Goal: Check status: Check status

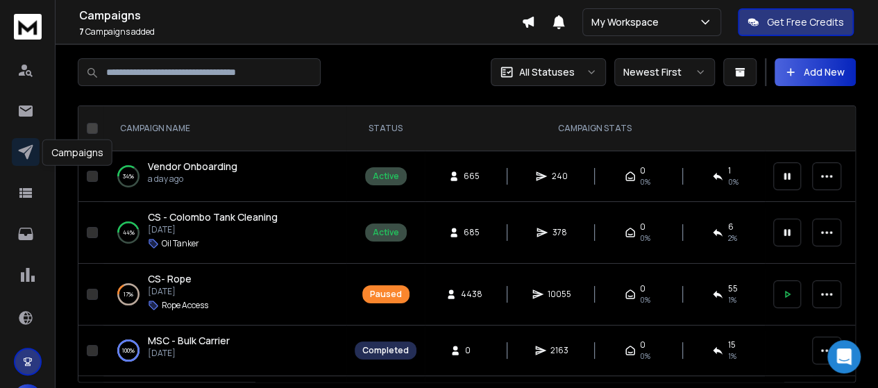
click at [231, 170] on span "Vendor Onboarding" at bounding box center [193, 166] width 90 height 13
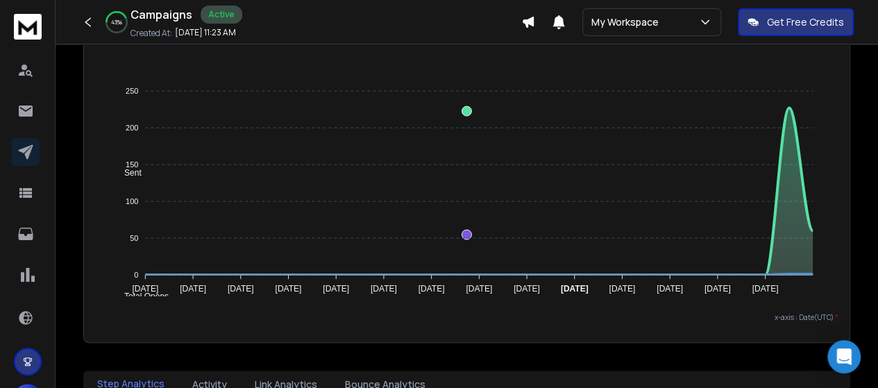
scroll to position [337, 0]
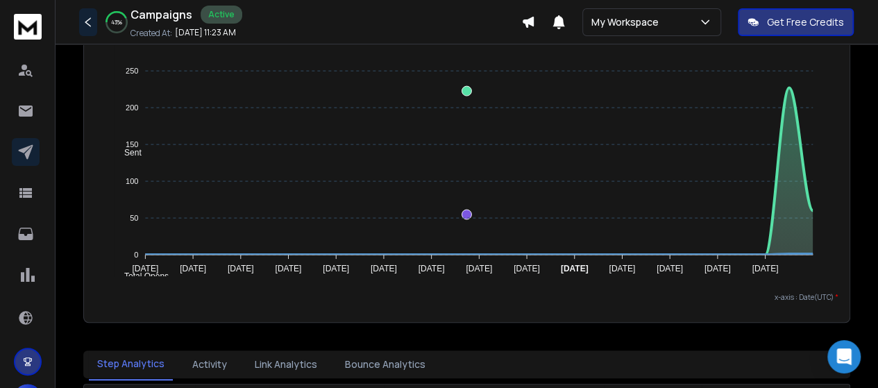
click at [87, 15] on button at bounding box center [88, 22] width 18 height 28
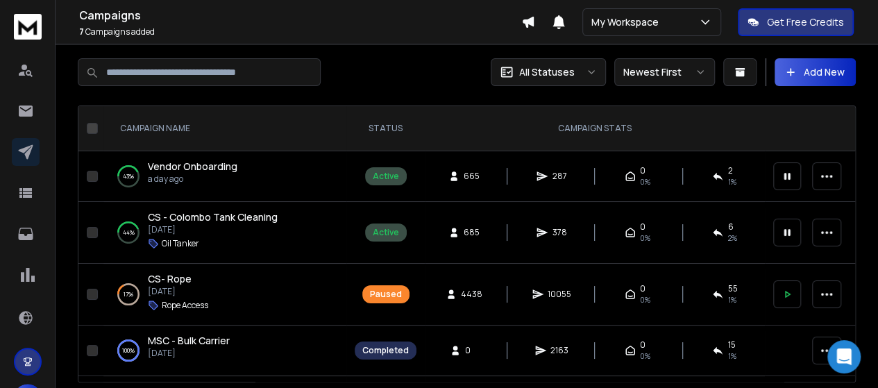
click at [248, 229] on p "[DATE]" at bounding box center [213, 229] width 130 height 11
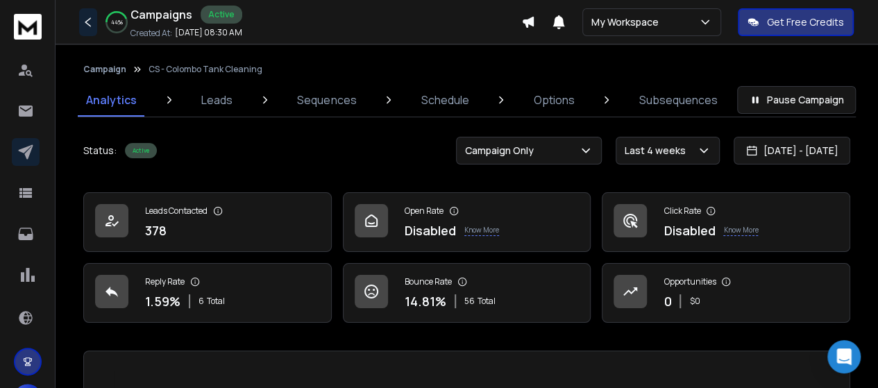
click at [83, 26] on icon at bounding box center [88, 22] width 12 height 12
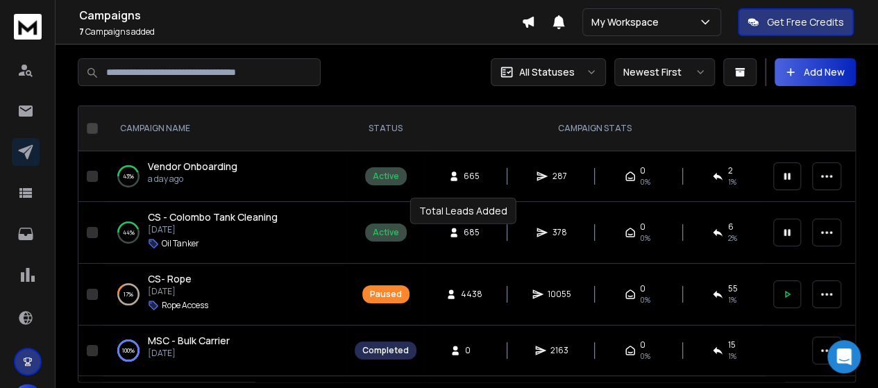
click at [465, 236] on span "685" at bounding box center [472, 232] width 16 height 11
